Goal: Task Accomplishment & Management: Manage account settings

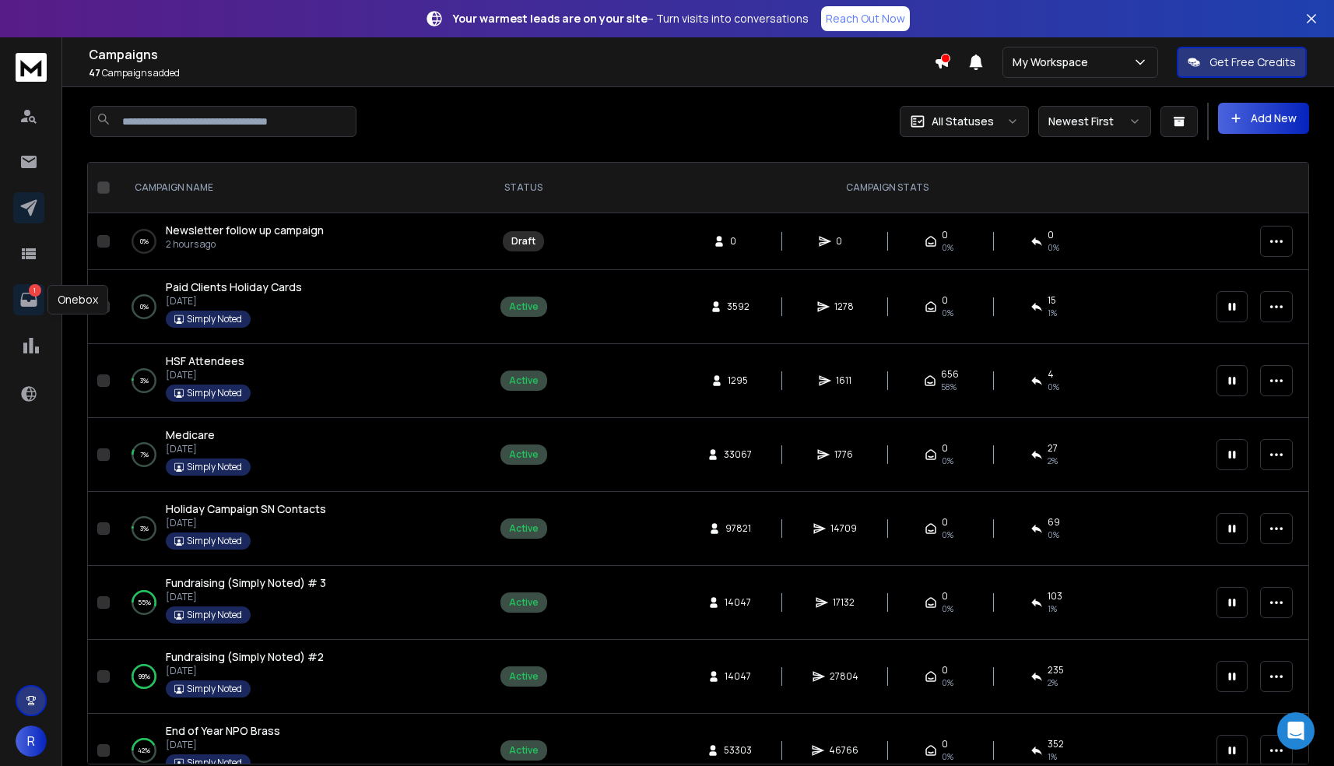
click at [40, 294] on link "1" at bounding box center [28, 299] width 31 height 31
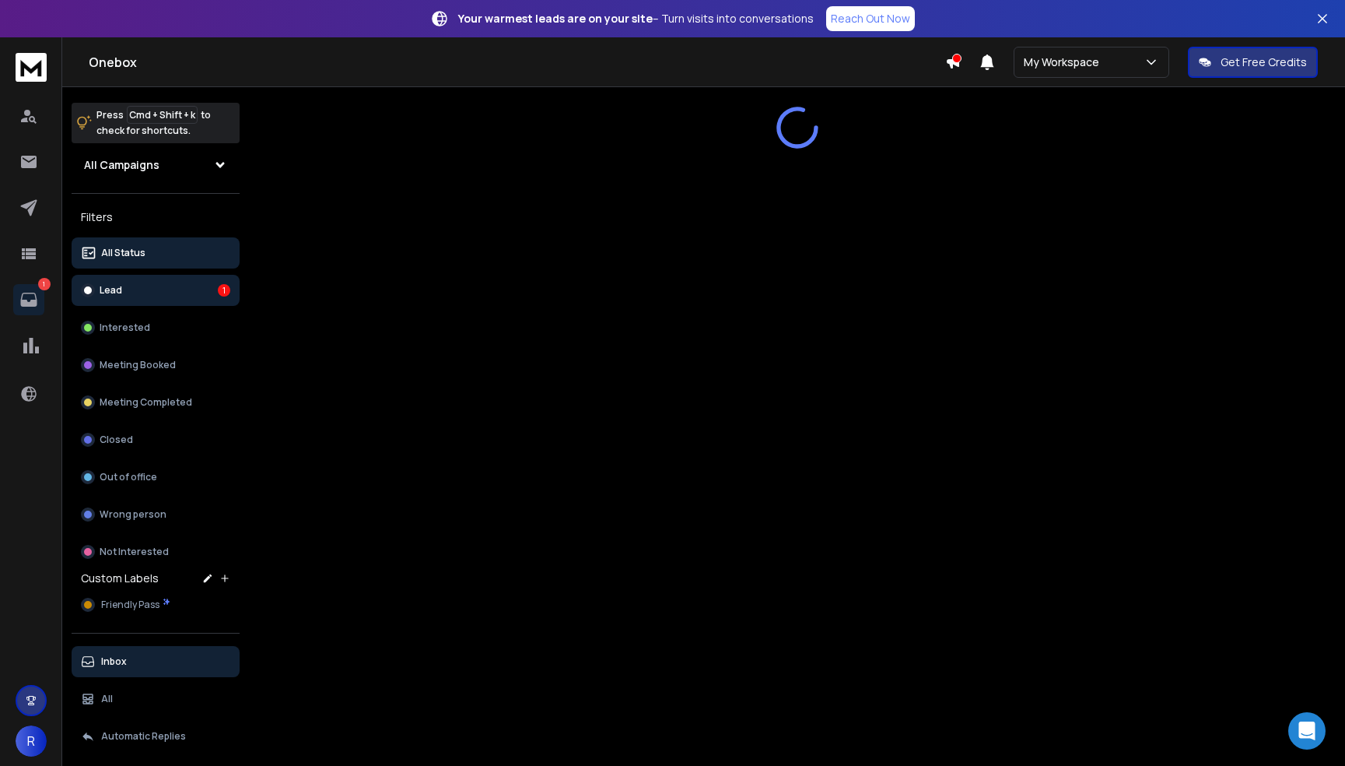
click at [133, 302] on button "Lead 1" at bounding box center [156, 290] width 168 height 31
click at [125, 289] on button "Lead 1" at bounding box center [156, 290] width 168 height 31
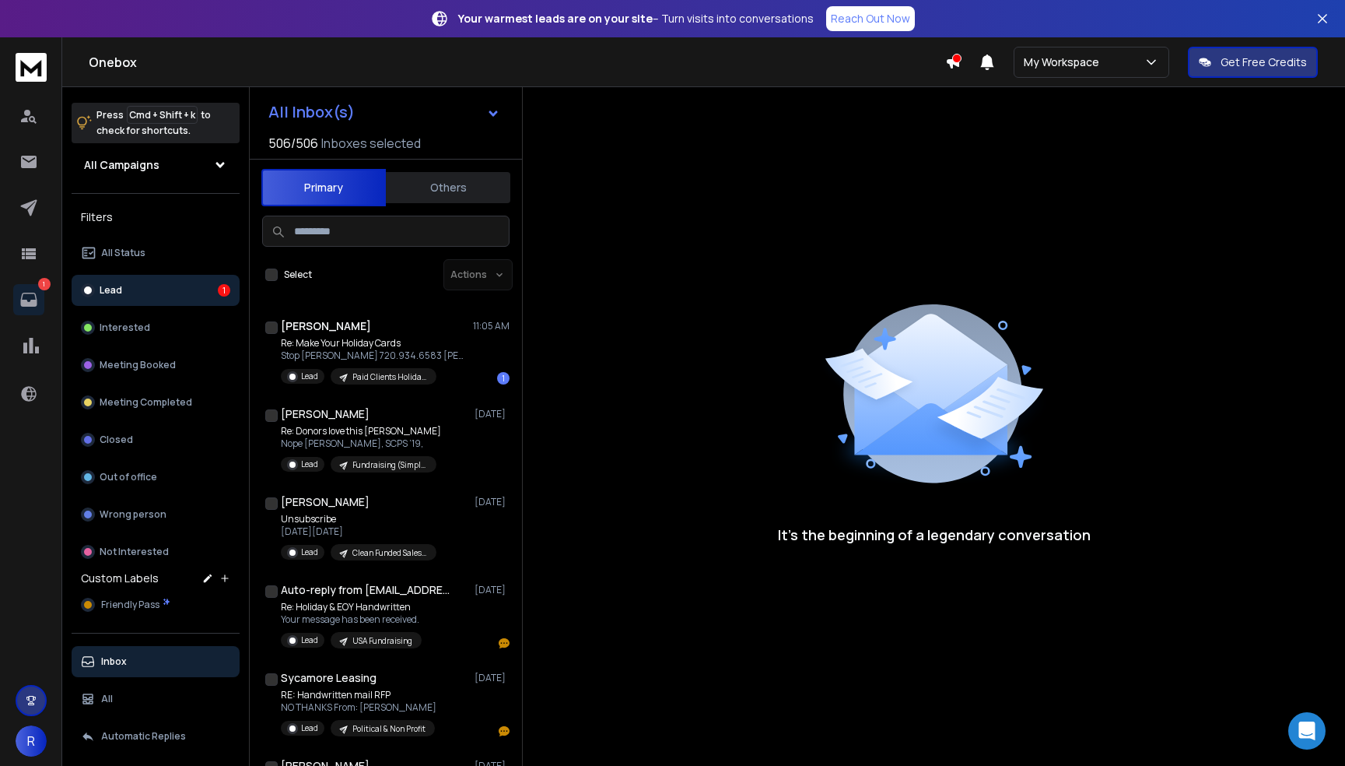
click at [134, 293] on button "Lead 1" at bounding box center [156, 290] width 168 height 31
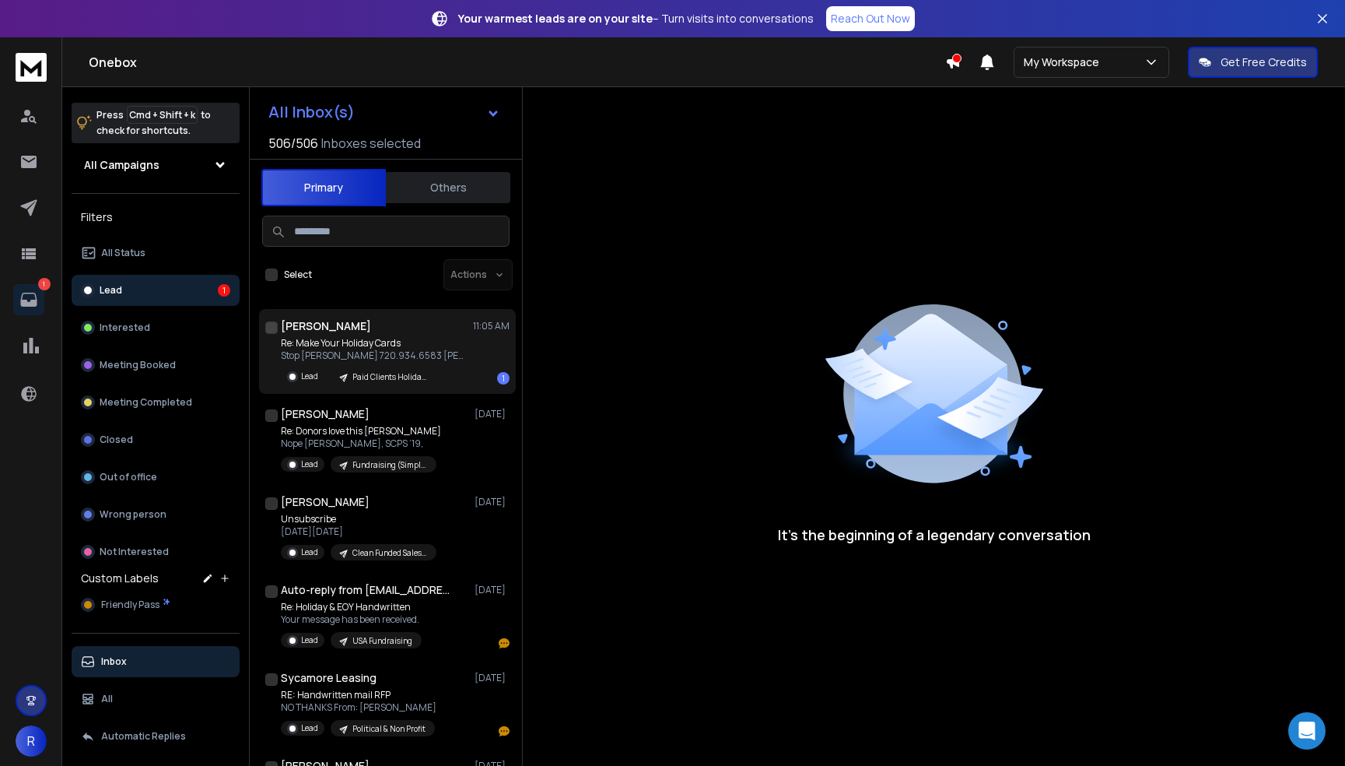
click at [414, 341] on p "Re: Make Your Holiday Cards" at bounding box center [374, 343] width 187 height 12
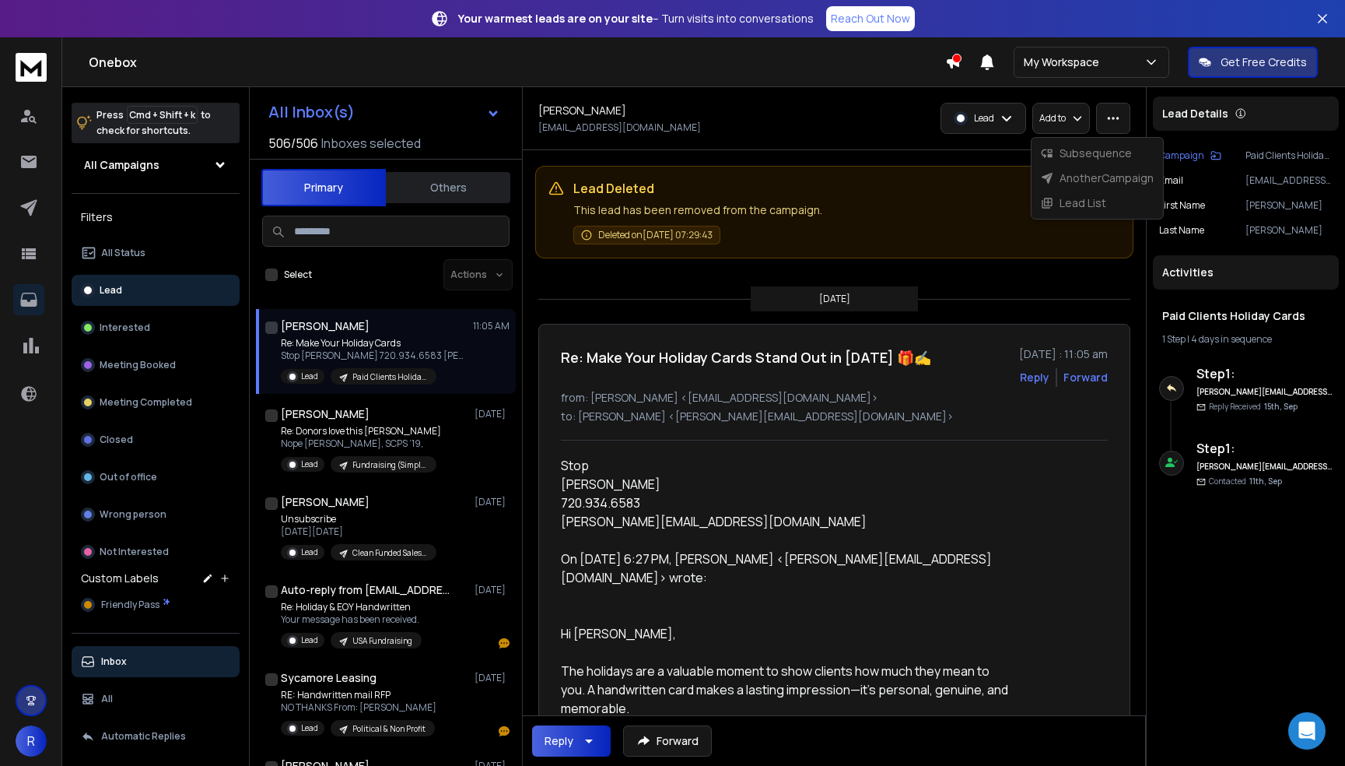
click at [1072, 112] on div "Add to" at bounding box center [1061, 118] width 56 height 30
click at [1122, 114] on button "button" at bounding box center [1113, 118] width 34 height 31
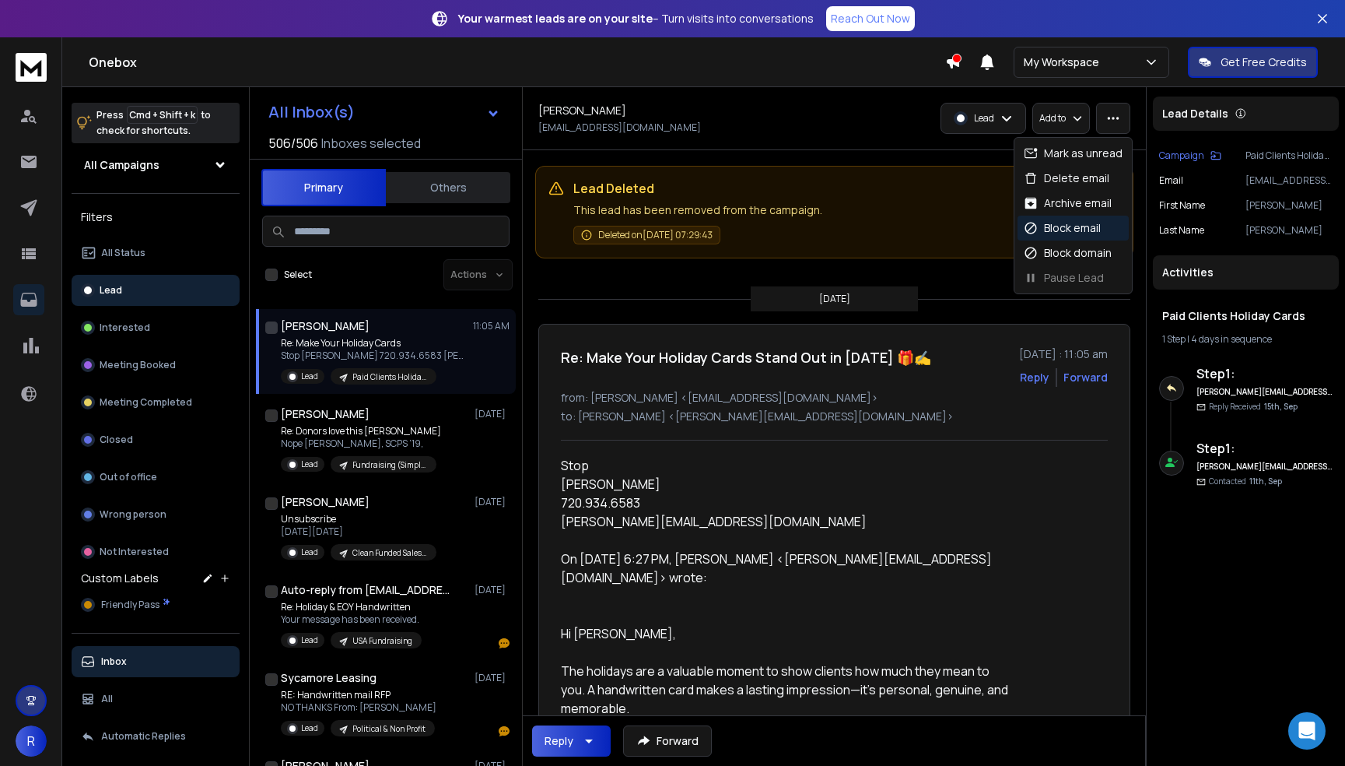
click at [1062, 227] on div "Block email" at bounding box center [1062, 228] width 77 height 16
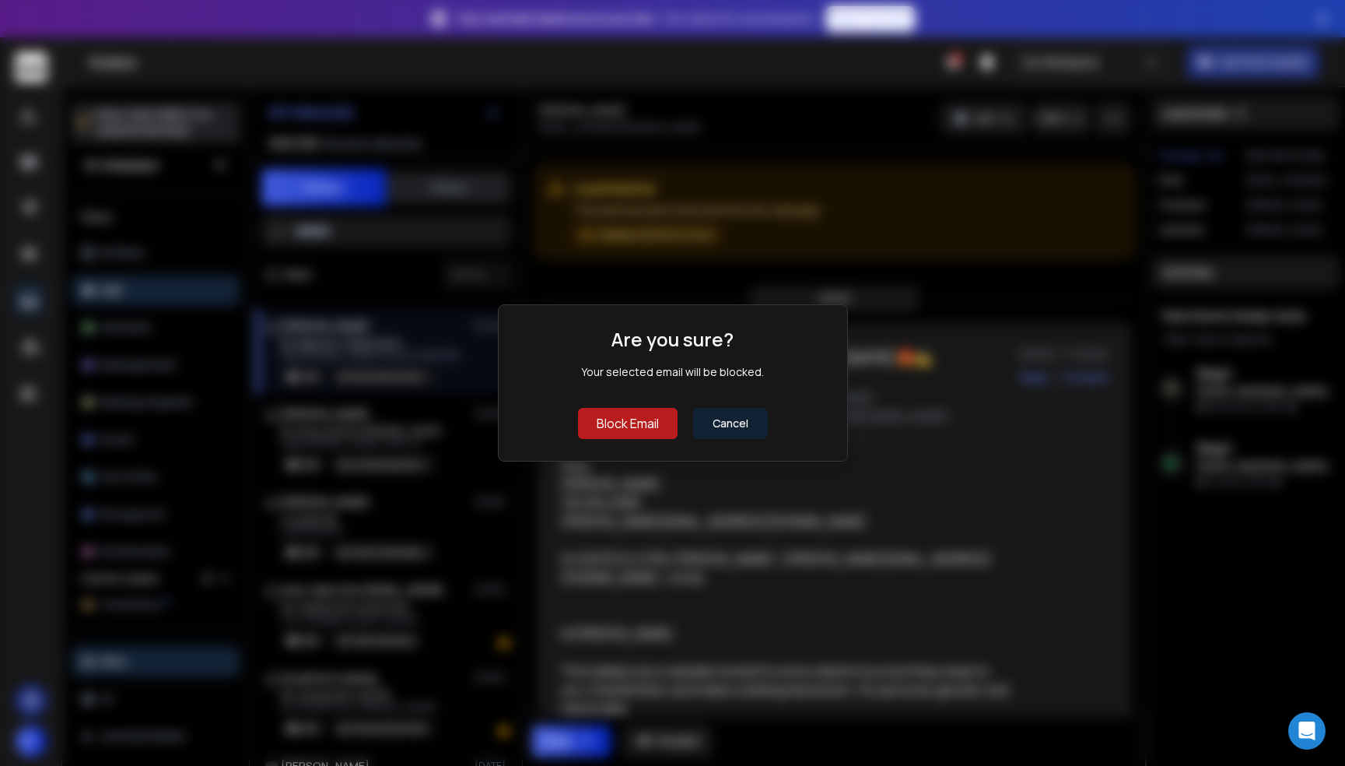
click at [650, 418] on button "Block Email" at bounding box center [628, 423] width 100 height 31
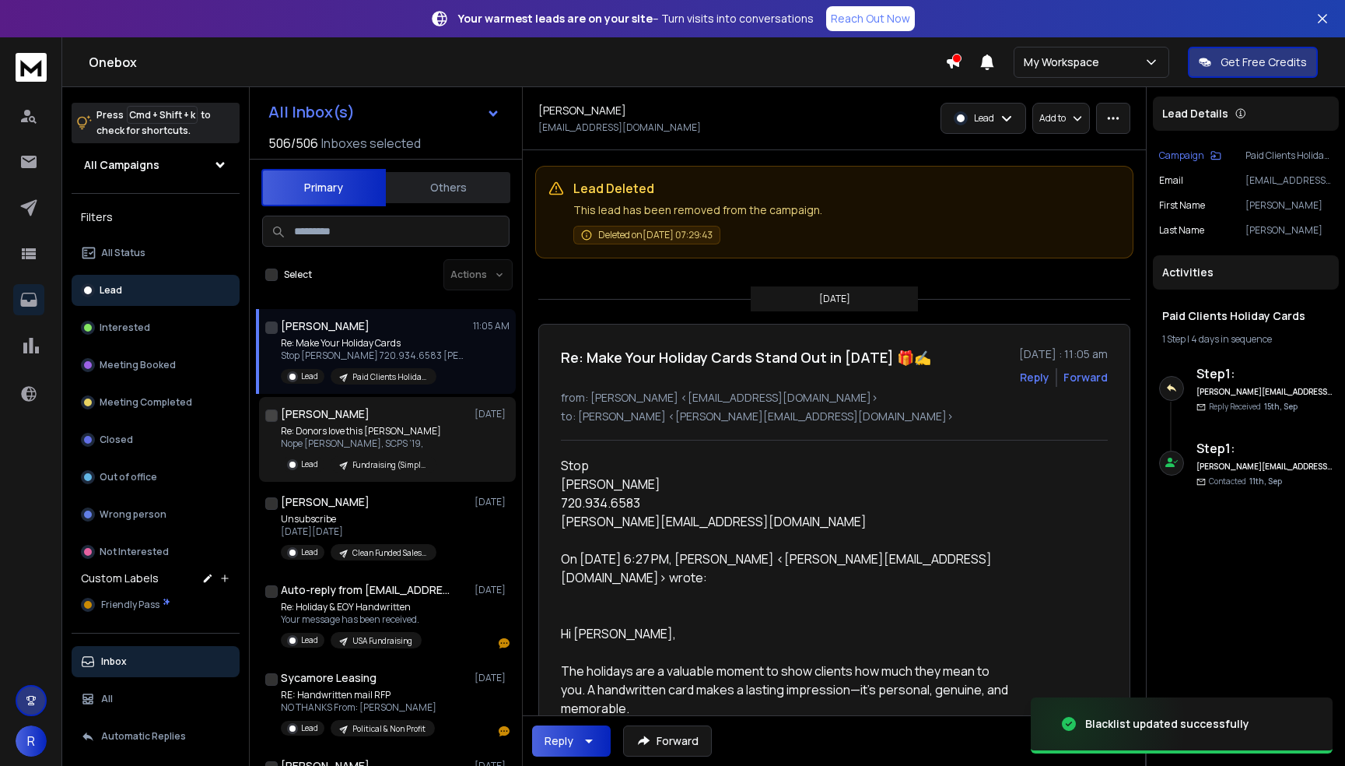
click at [401, 417] on div "[PERSON_NAME] [DATE]" at bounding box center [395, 414] width 229 height 16
